Goal: Task Accomplishment & Management: Manage account settings

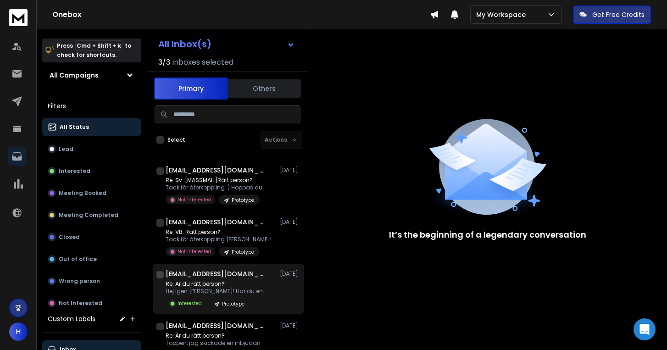
click at [216, 286] on p "Re: Är du rätt person?" at bounding box center [214, 283] width 97 height 7
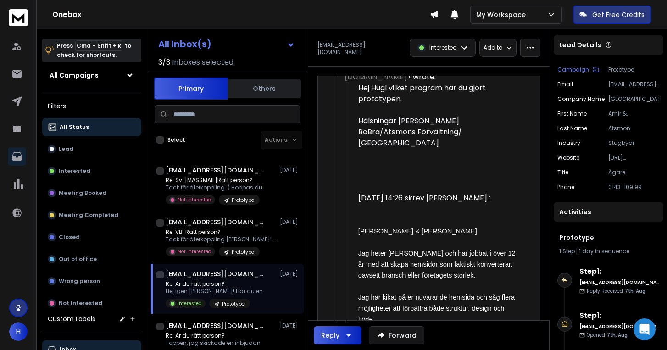
scroll to position [298, 0]
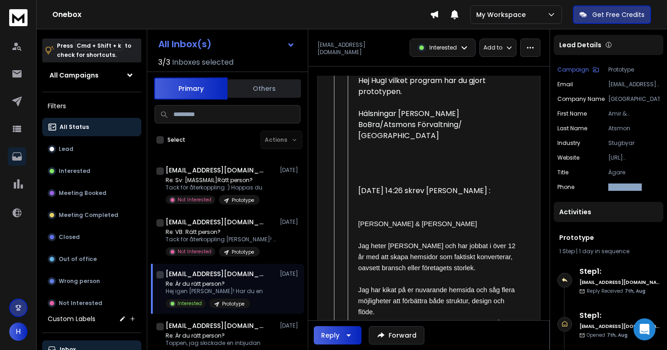
drag, startPoint x: 645, startPoint y: 190, endPoint x: 606, endPoint y: 190, distance: 39.0
click at [608, 190] on p "0143-109 99" at bounding box center [633, 186] width 51 height 7
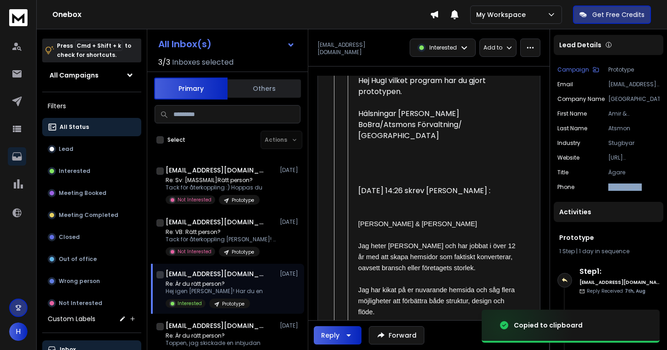
copy p "0143-109 99"
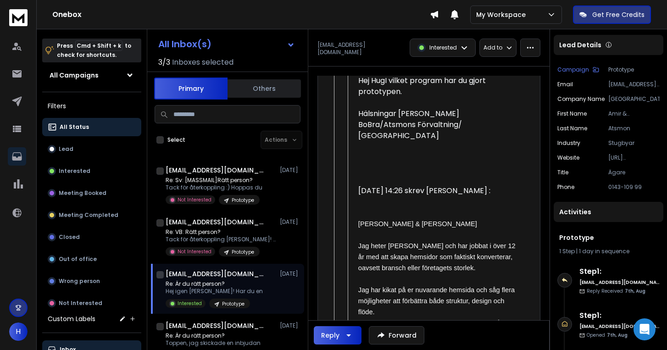
click at [648, 101] on p "Borghamn Strand" at bounding box center [633, 98] width 51 height 7
drag, startPoint x: 655, startPoint y: 99, endPoint x: 607, endPoint y: 101, distance: 48.7
click at [608, 101] on p "Borghamn Strand" at bounding box center [633, 98] width 51 height 7
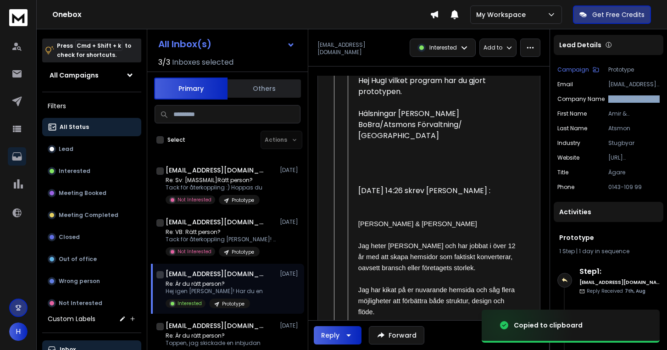
copy p "Borghamn Strand"
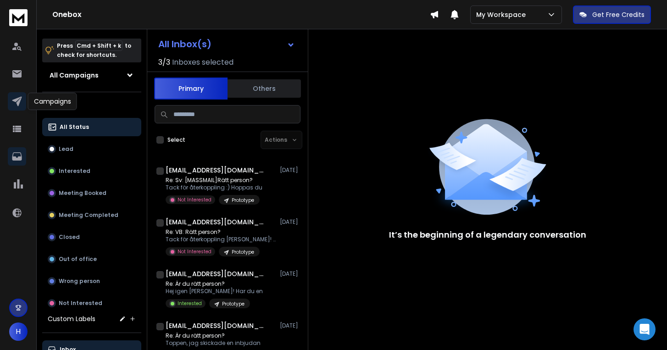
click at [21, 108] on link at bounding box center [17, 101] width 18 height 18
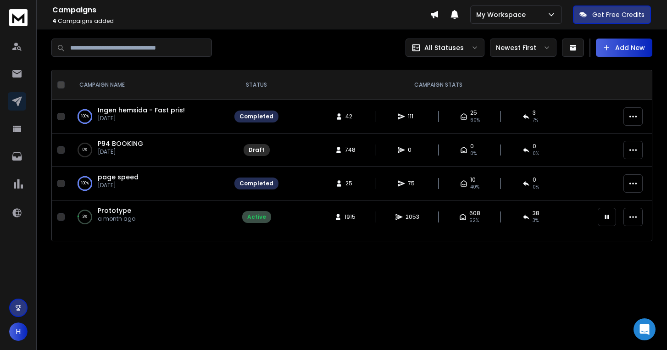
click at [149, 216] on div "3 % Prototype a month ago" at bounding box center [148, 217] width 142 height 22
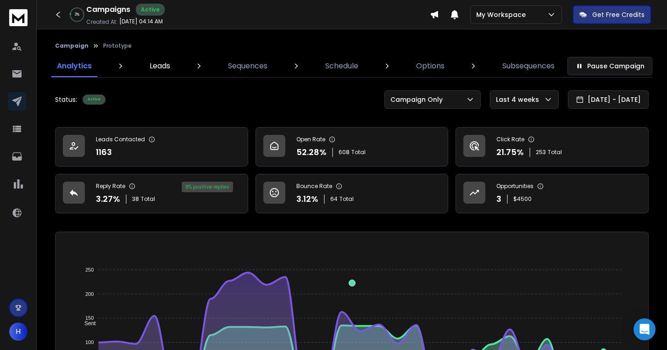
click at [160, 70] on p "Leads" at bounding box center [159, 66] width 21 height 11
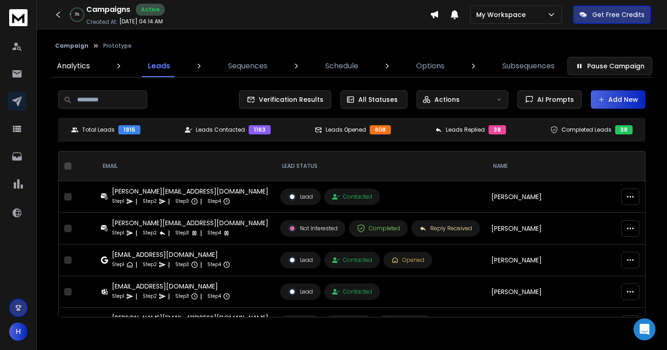
click at [83, 66] on p "Analytics" at bounding box center [73, 66] width 33 height 11
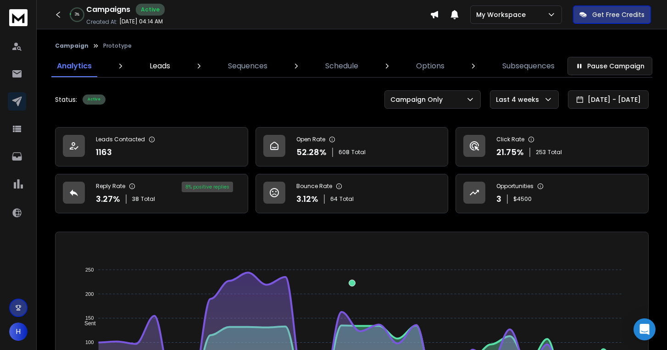
click at [164, 71] on p "Leads" at bounding box center [159, 66] width 21 height 11
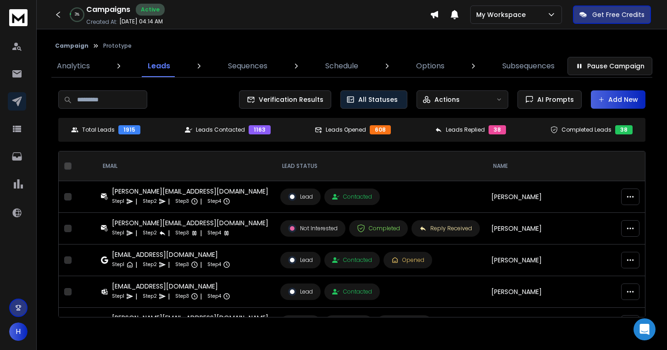
click at [396, 105] on button "All Statuses" at bounding box center [373, 99] width 67 height 18
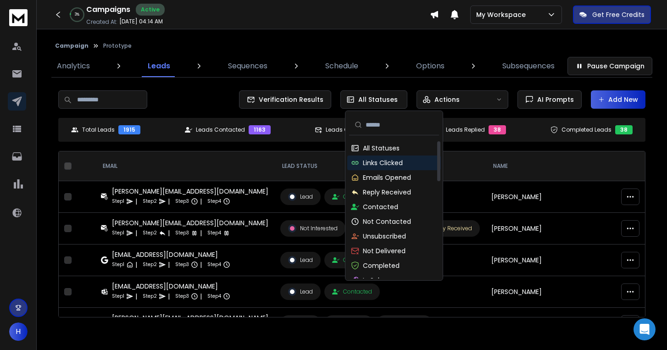
click at [396, 161] on p "Links Clicked" at bounding box center [383, 162] width 40 height 9
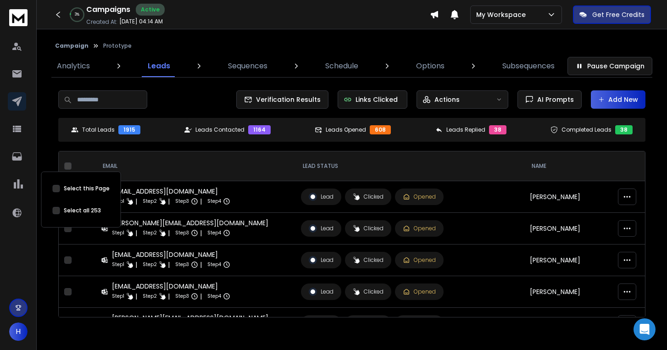
click at [60, 210] on button "Select this Page" at bounding box center [56, 210] width 7 height 7
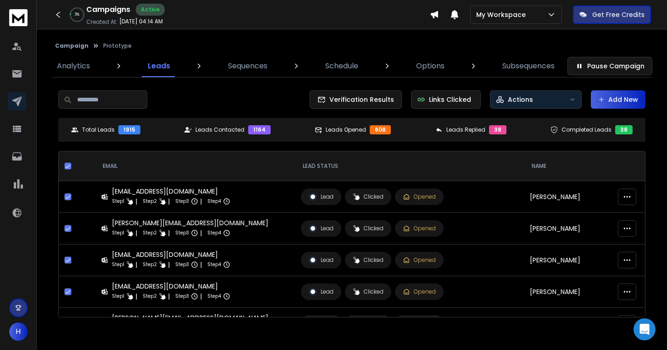
click at [515, 107] on button "Actions" at bounding box center [536, 99] width 92 height 18
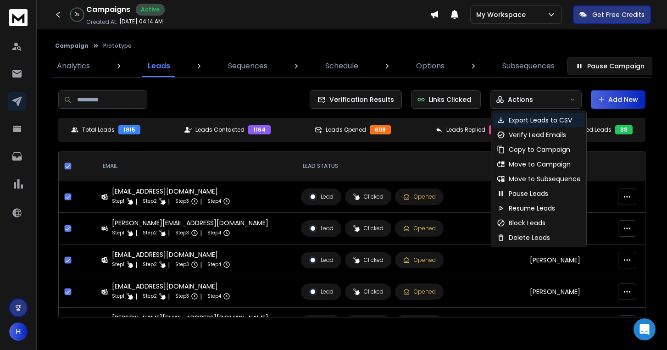
click at [519, 119] on p "Export Leads to CSV" at bounding box center [539, 120] width 63 height 9
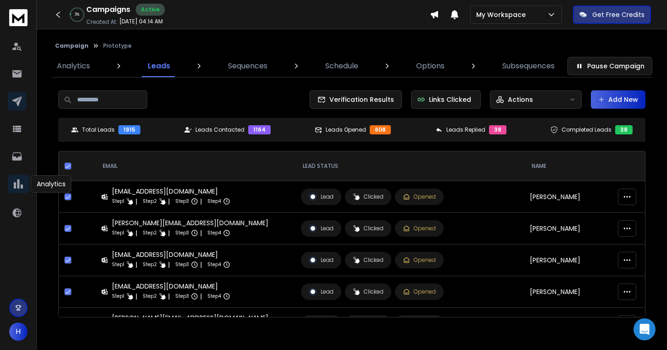
click at [20, 176] on link at bounding box center [18, 183] width 21 height 21
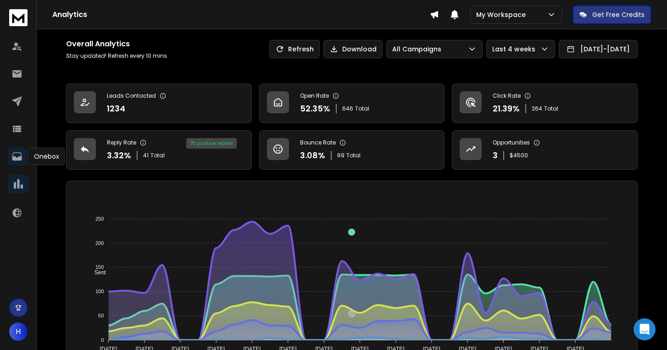
click at [19, 155] on icon at bounding box center [16, 156] width 11 height 11
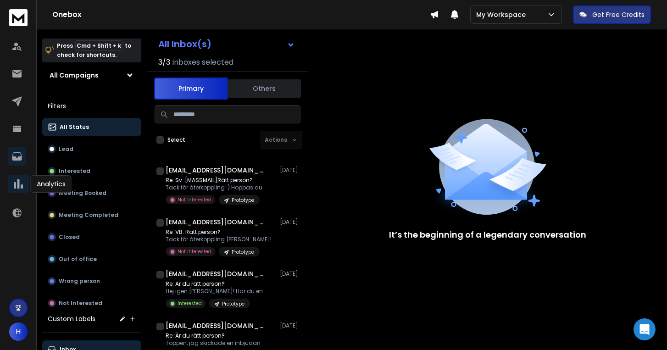
click at [15, 181] on icon at bounding box center [18, 184] width 14 height 14
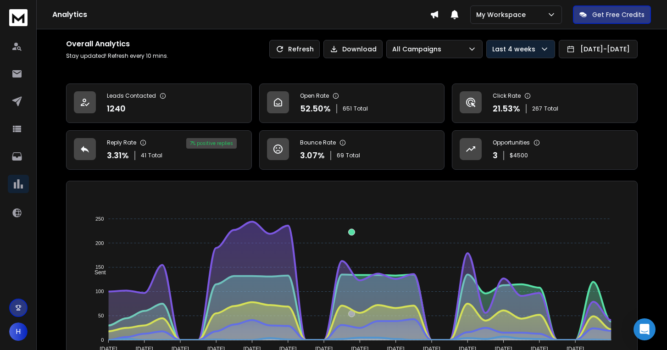
click at [488, 54] on button "Last 4 weeks" at bounding box center [520, 49] width 69 height 18
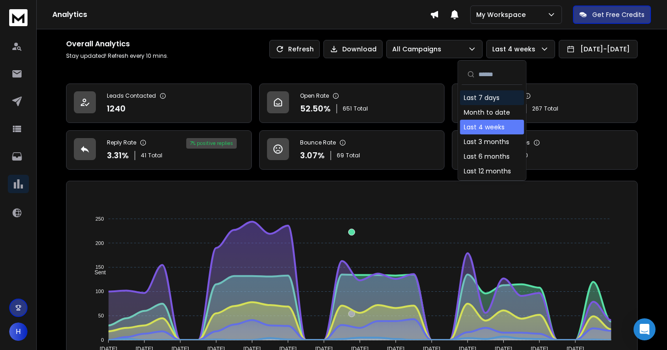
click at [489, 101] on div "Last 7 days" at bounding box center [482, 97] width 36 height 9
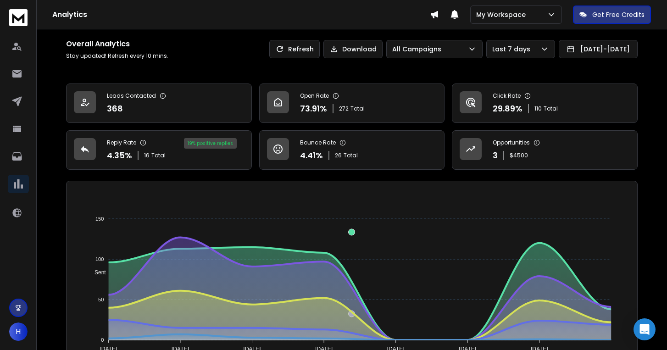
scroll to position [1, 0]
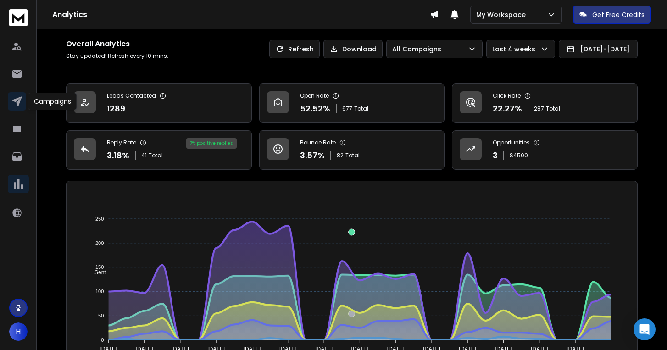
click at [21, 106] on icon at bounding box center [16, 101] width 11 height 11
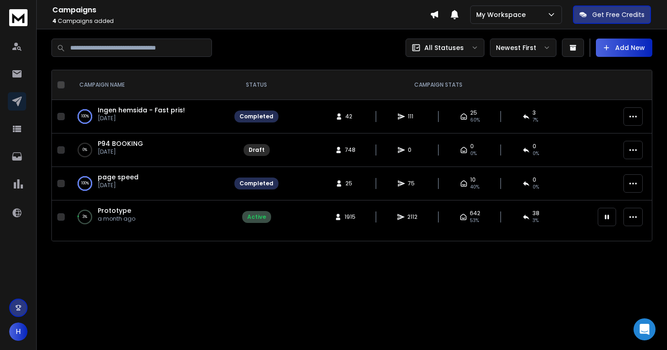
click at [141, 211] on div "3 % Prototype a month ago" at bounding box center [148, 217] width 142 height 22
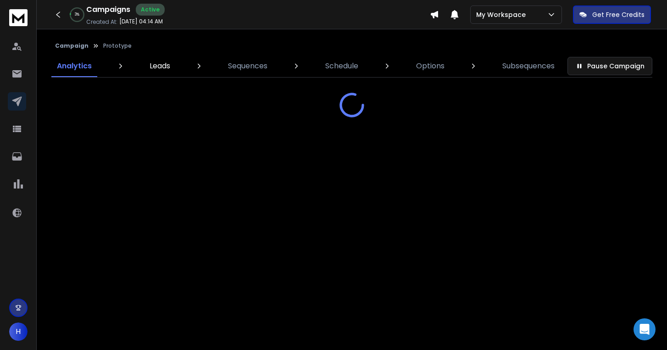
click at [175, 47] on div "Campaign Prototype Analytics Leads Sequences Schedule Options Subsequences Paus…" at bounding box center [351, 58] width 601 height 39
click at [150, 57] on link "Leads" at bounding box center [160, 66] width 32 height 22
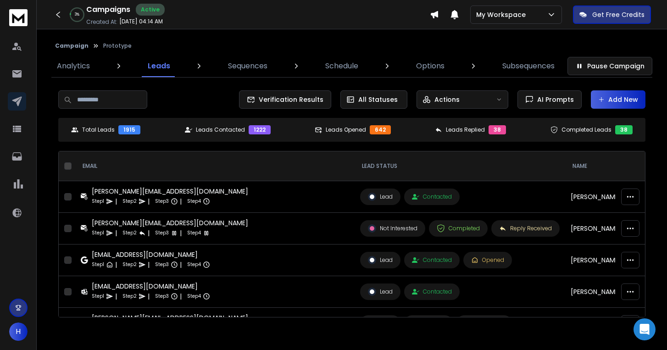
click at [614, 100] on button "Add New" at bounding box center [618, 99] width 55 height 18
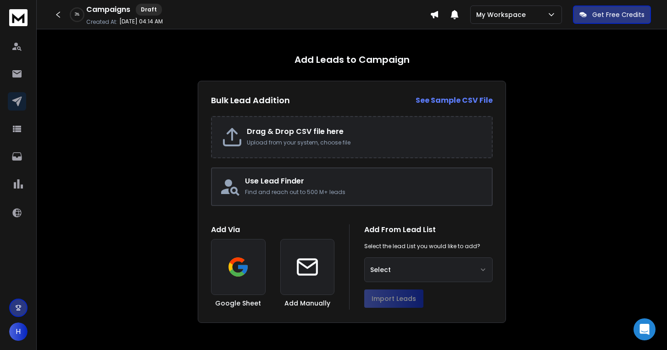
click at [405, 138] on div "Drag & Drop CSV file here Upload from your system, choose file" at bounding box center [365, 137] width 236 height 22
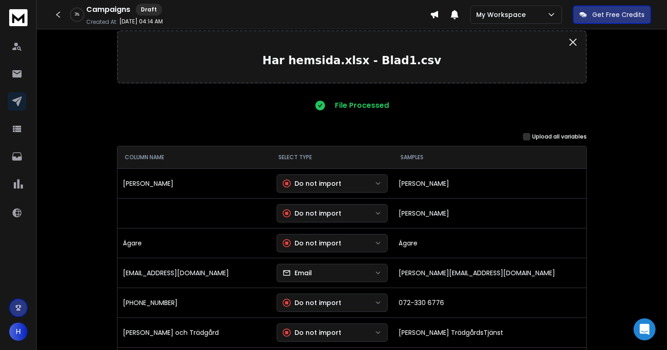
scroll to position [31, 0]
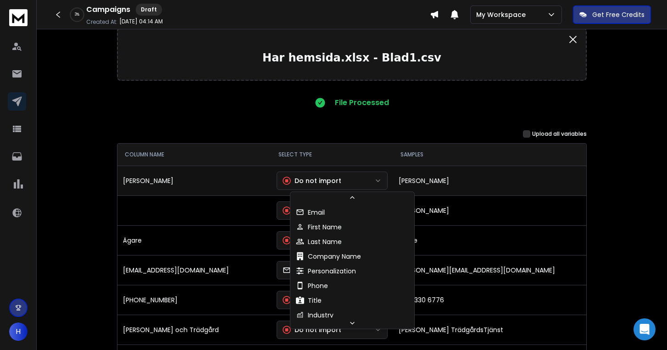
click at [335, 181] on div "Do not import" at bounding box center [311, 180] width 59 height 9
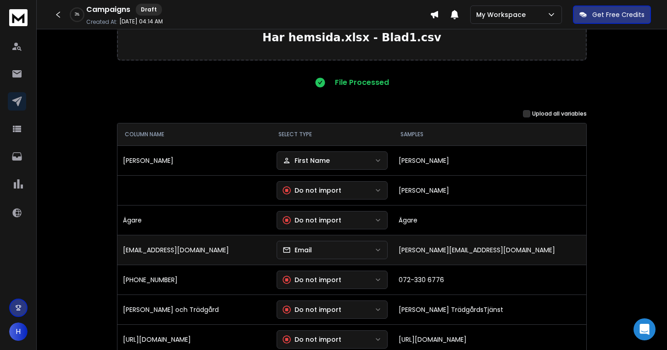
scroll to position [59, 0]
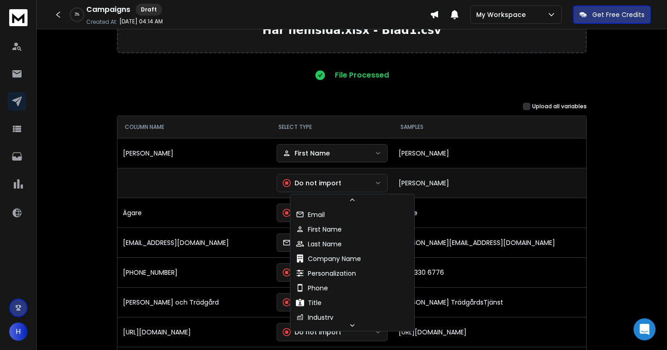
click at [361, 186] on button "Do not import" at bounding box center [331, 183] width 111 height 18
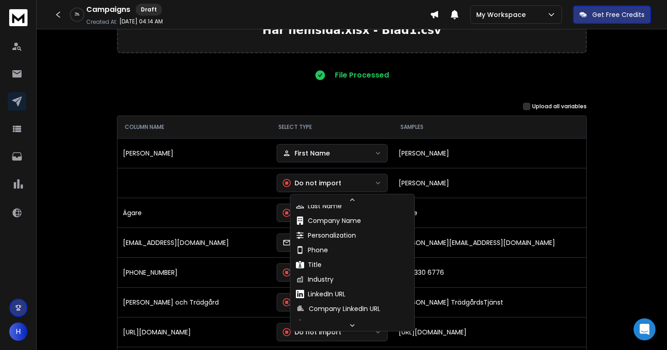
scroll to position [29, 0]
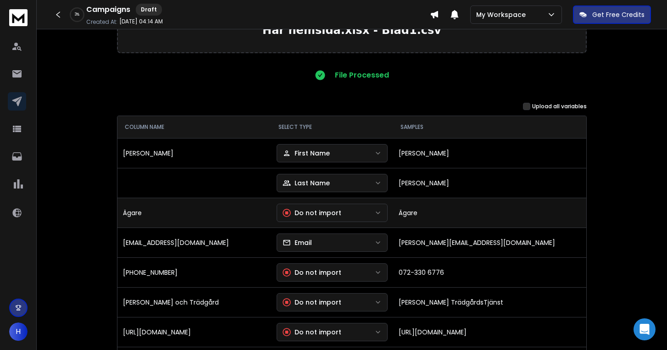
click at [354, 214] on button "Do not import" at bounding box center [331, 213] width 111 height 18
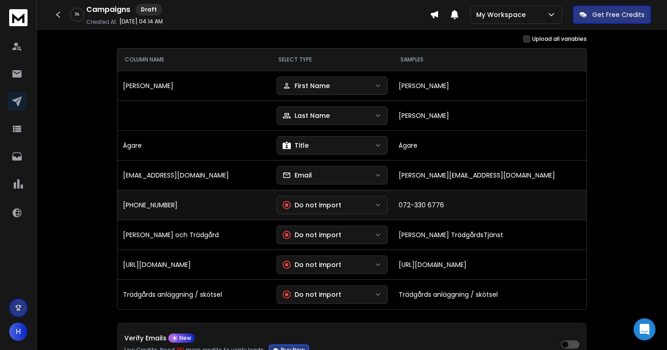
scroll to position [135, 0]
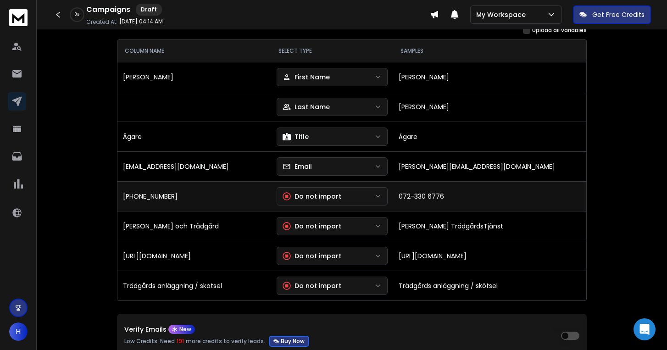
click at [353, 193] on button "Do not import" at bounding box center [331, 196] width 111 height 18
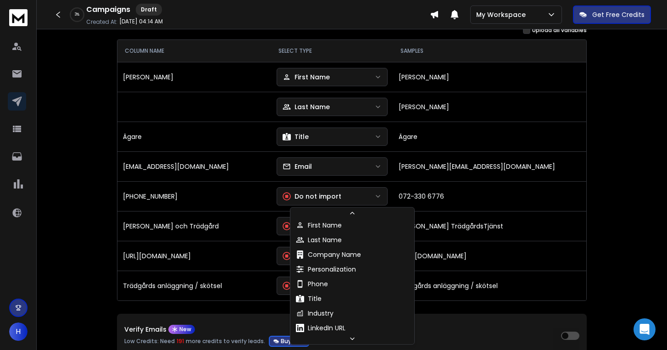
scroll to position [15, 0]
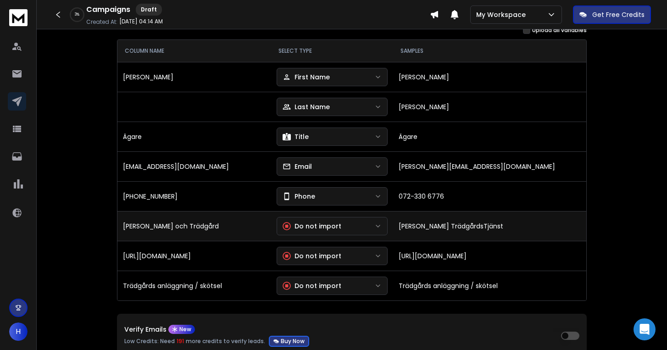
click at [349, 233] on button "Do not import" at bounding box center [331, 226] width 111 height 18
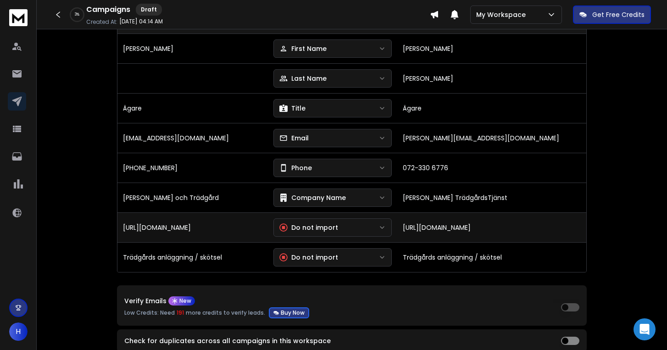
scroll to position [171, 0]
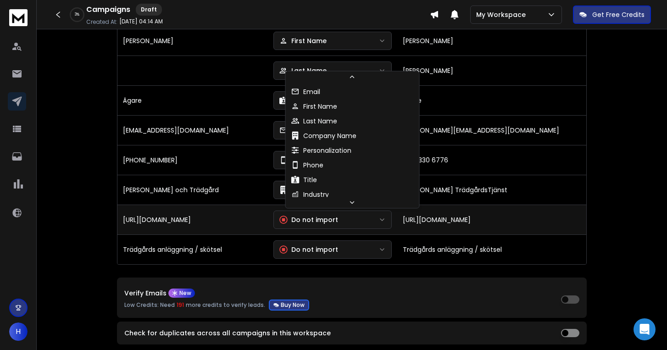
click at [343, 225] on button "Do not import" at bounding box center [332, 219] width 118 height 18
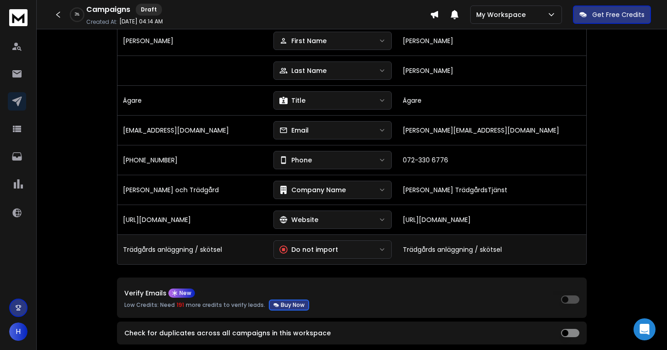
click at [346, 255] on button "Do not import" at bounding box center [332, 249] width 118 height 18
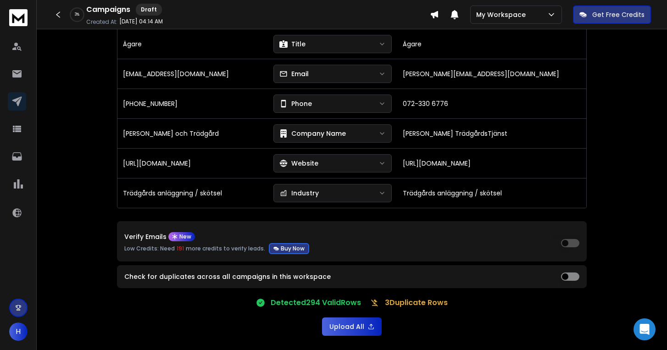
click at [358, 324] on button "Upload All" at bounding box center [352, 326] width 60 height 18
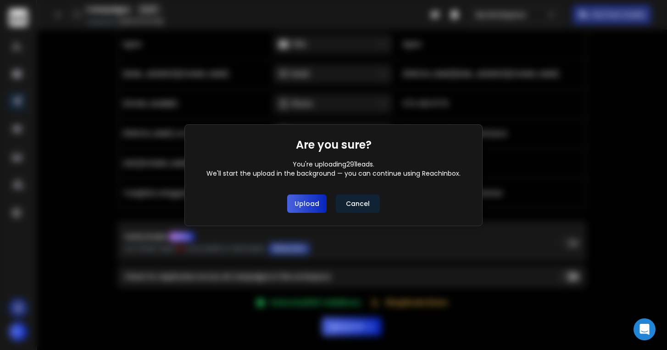
click at [311, 206] on button "Upload" at bounding box center [306, 203] width 39 height 18
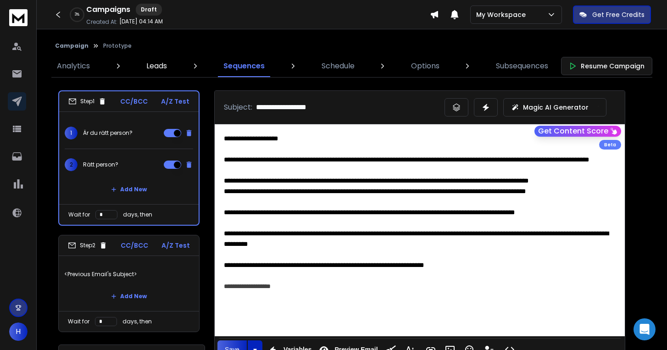
click at [166, 63] on p "Leads" at bounding box center [156, 66] width 21 height 11
